Goal: Complete application form

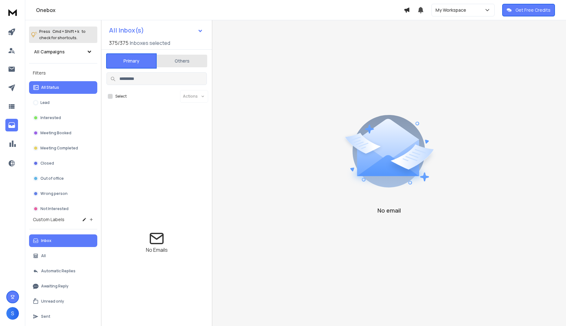
click at [183, 65] on button "Others" at bounding box center [182, 61] width 51 height 14
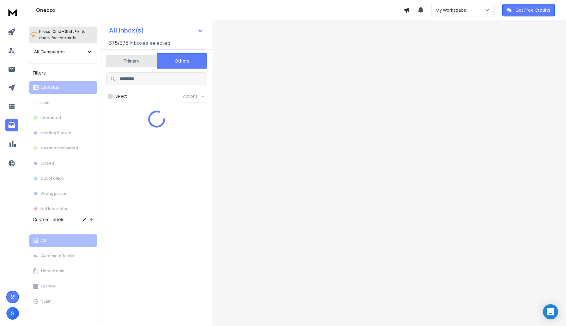
click at [171, 78] on input at bounding box center [156, 78] width 100 height 13
type input "*"
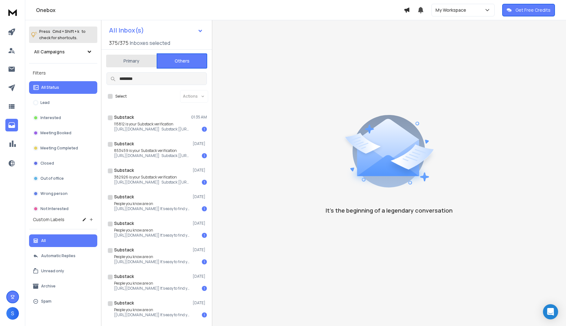
type input "********"
